Goal: Check status

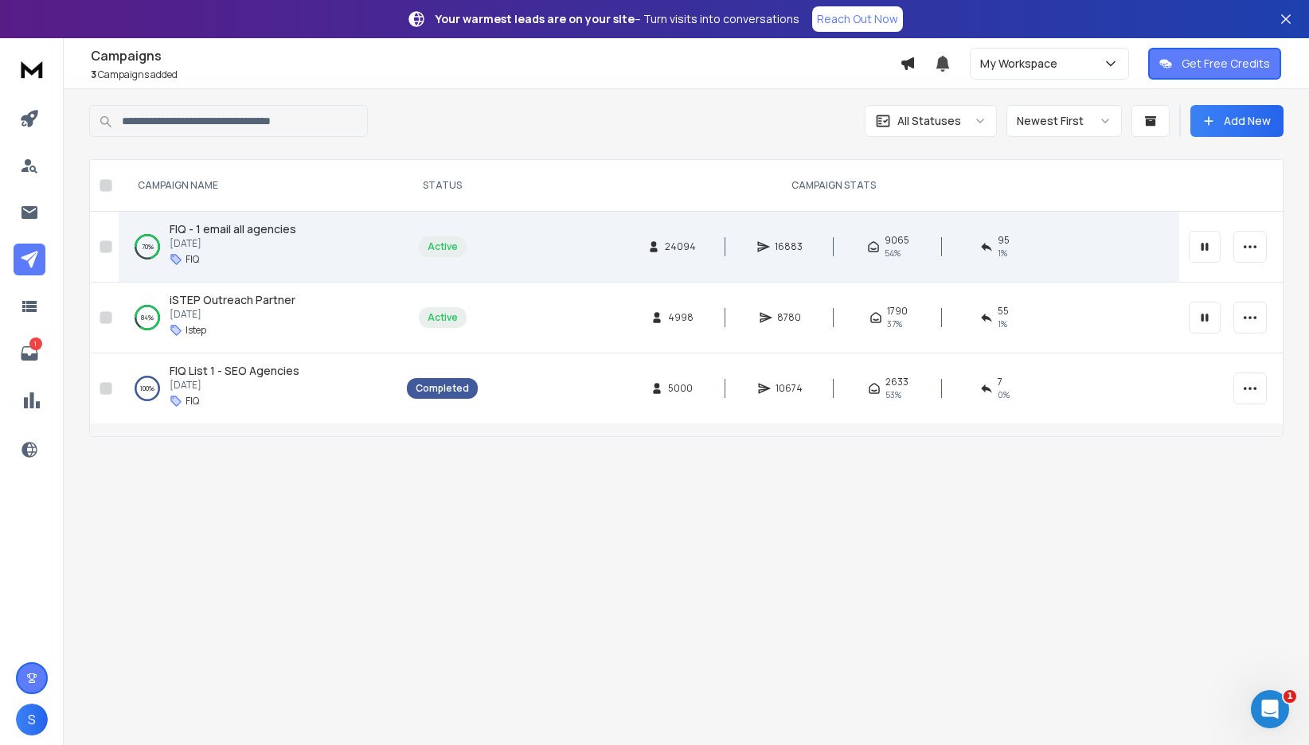
click at [261, 229] on span "FIQ - 1 email all agencies" at bounding box center [233, 228] width 127 height 15
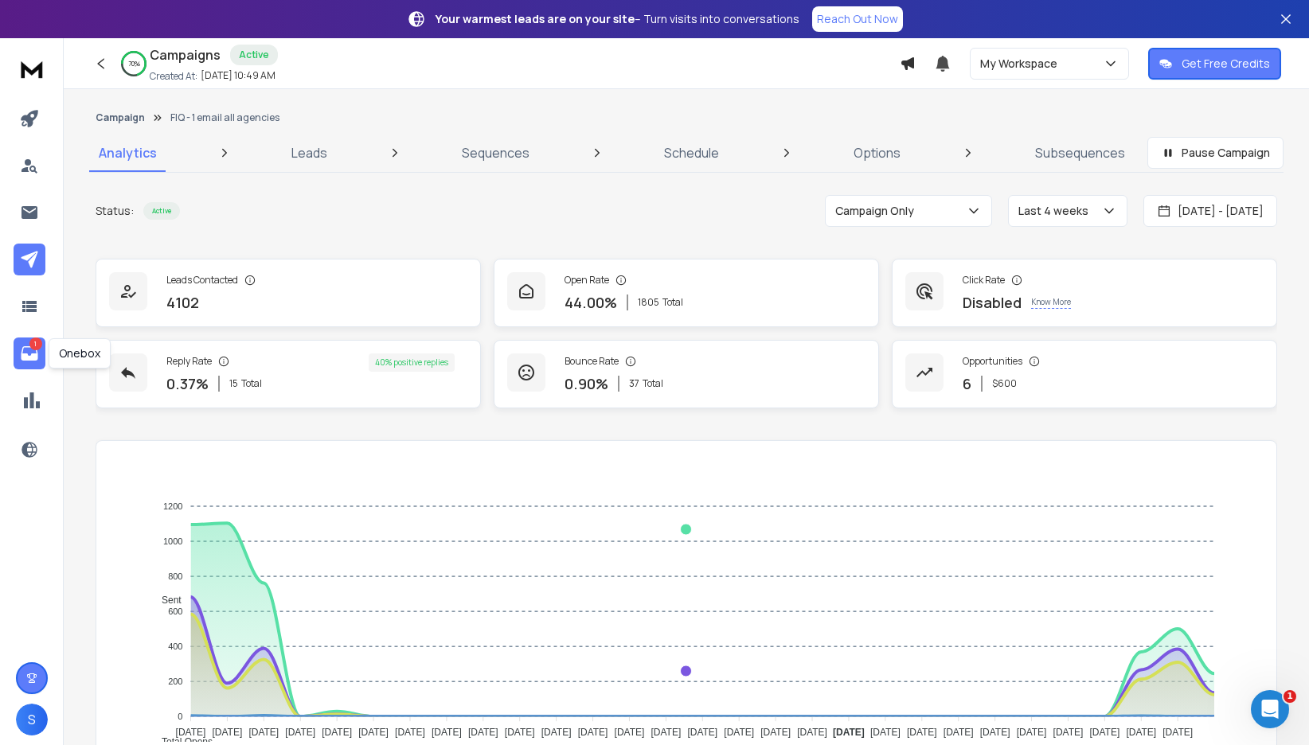
click at [27, 356] on icon at bounding box center [29, 353] width 17 height 14
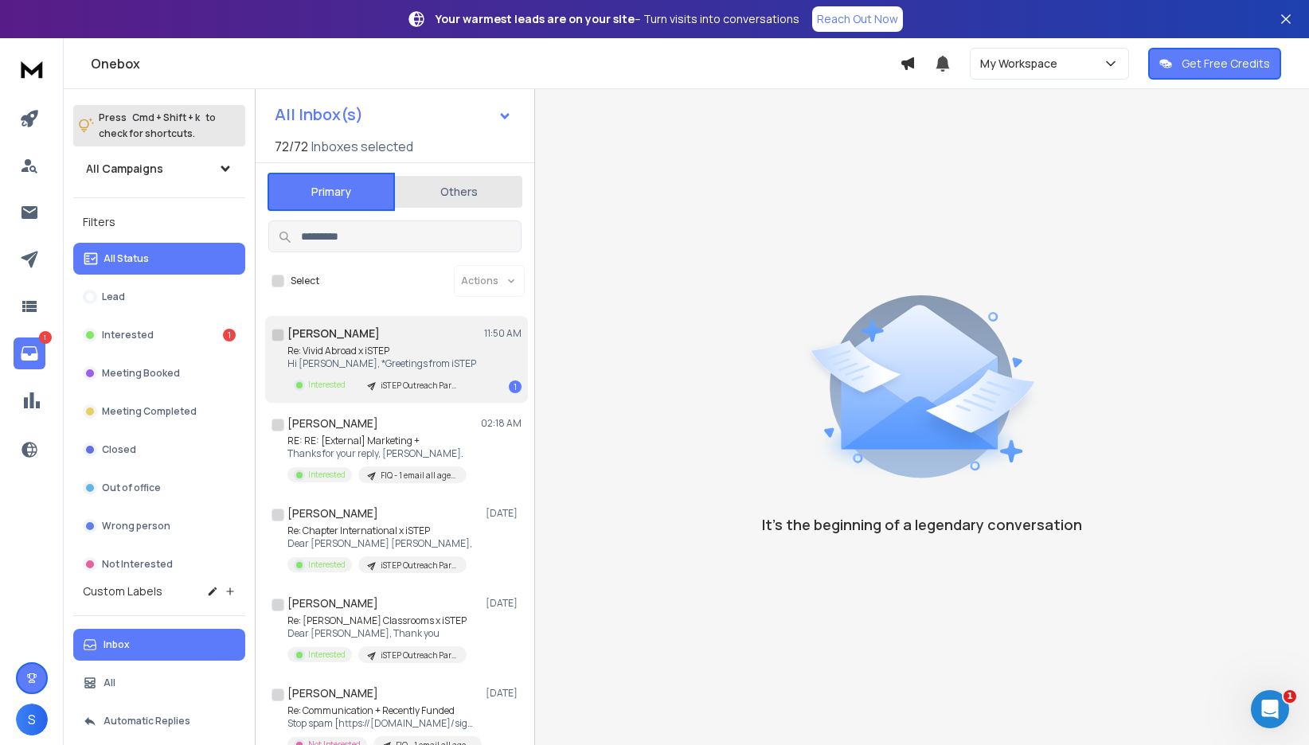
click at [355, 334] on div "[PERSON_NAME] 11:50 AM" at bounding box center [404, 334] width 234 height 16
